Goal: Task Accomplishment & Management: Manage account settings

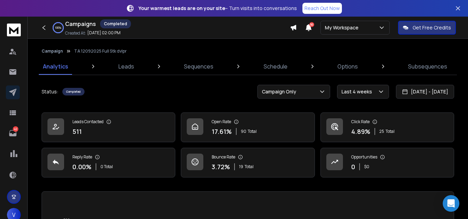
drag, startPoint x: 0, startPoint y: 0, endPoint x: 54, endPoint y: 52, distance: 75.4
click at [54, 52] on button "Campaign" at bounding box center [52, 51] width 21 height 6
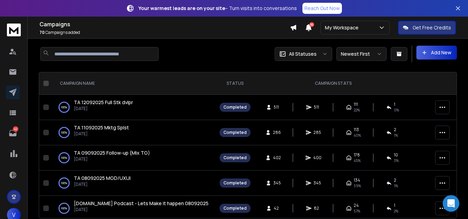
click at [101, 100] on span "TA 12092025 Full Stk dvlpr" at bounding box center [103, 102] width 59 height 7
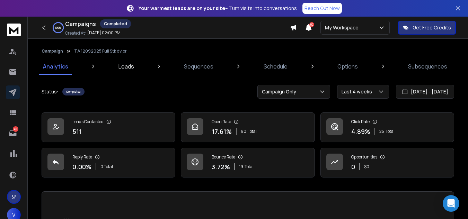
click at [126, 67] on p "Leads" at bounding box center [126, 66] width 16 height 8
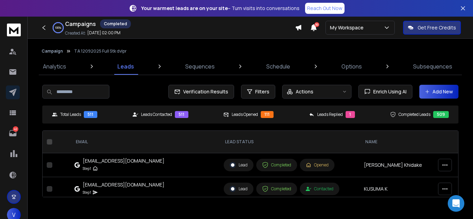
click at [430, 94] on button "Add New" at bounding box center [438, 92] width 39 height 14
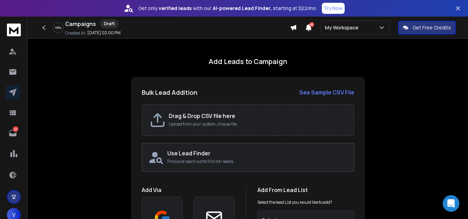
click at [206, 113] on h2 "Drag & Drop CSV file here" at bounding box center [258, 116] width 178 height 8
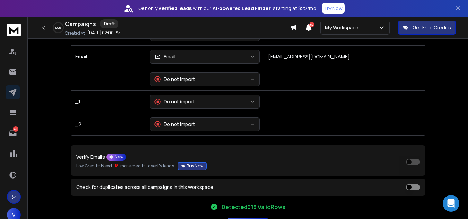
scroll to position [189, 0]
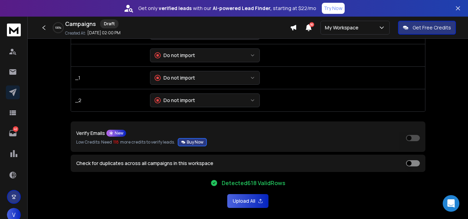
click at [247, 200] on button "Upload All" at bounding box center [247, 201] width 41 height 14
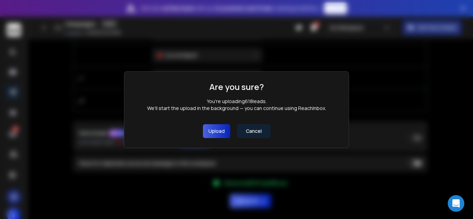
click at [218, 129] on button "Upload" at bounding box center [216, 131] width 27 height 14
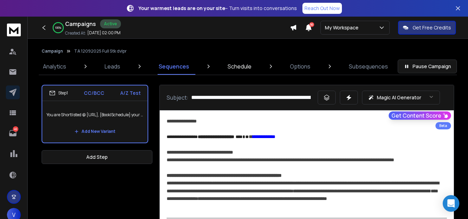
click at [245, 65] on p "Schedule" at bounding box center [239, 66] width 24 height 8
